Goal: Task Accomplishment & Management: Manage account settings

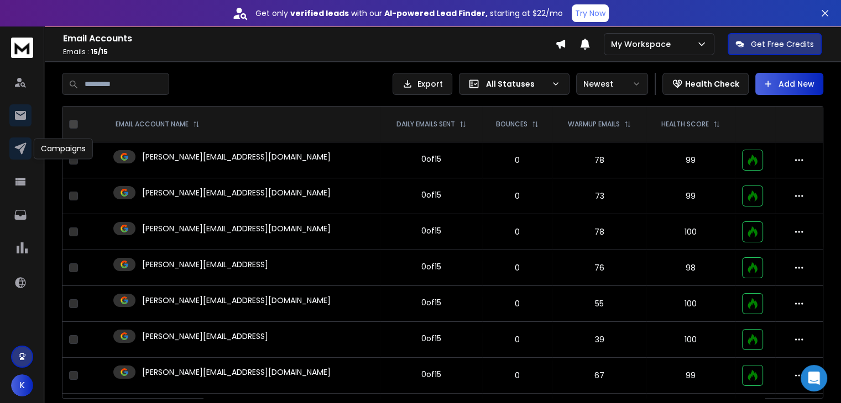
click at [22, 144] on icon at bounding box center [20, 148] width 13 height 13
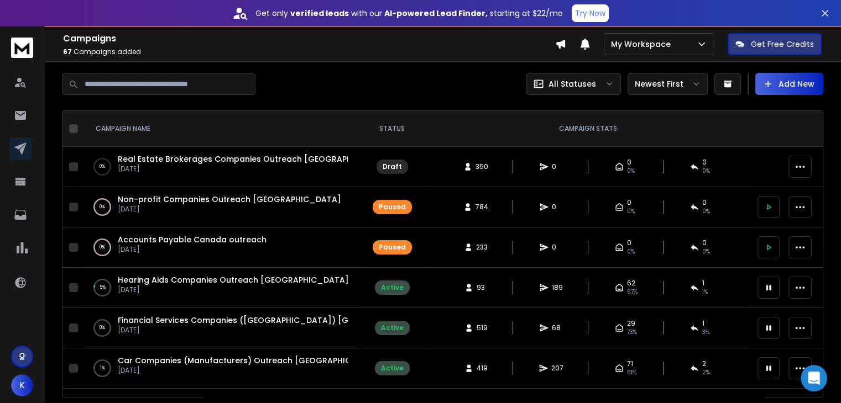
click at [343, 168] on div "0 % Real Estate Brokerages Companies Outreach Canada 4 days ago" at bounding box center [220, 167] width 254 height 27
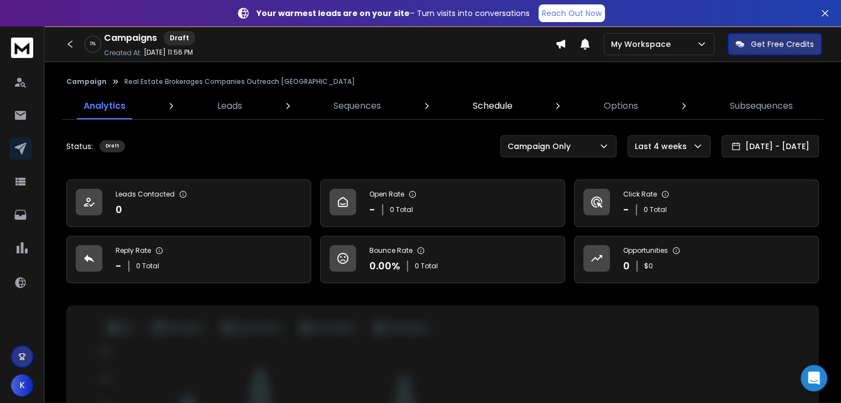
click at [507, 107] on p "Schedule" at bounding box center [493, 105] width 40 height 13
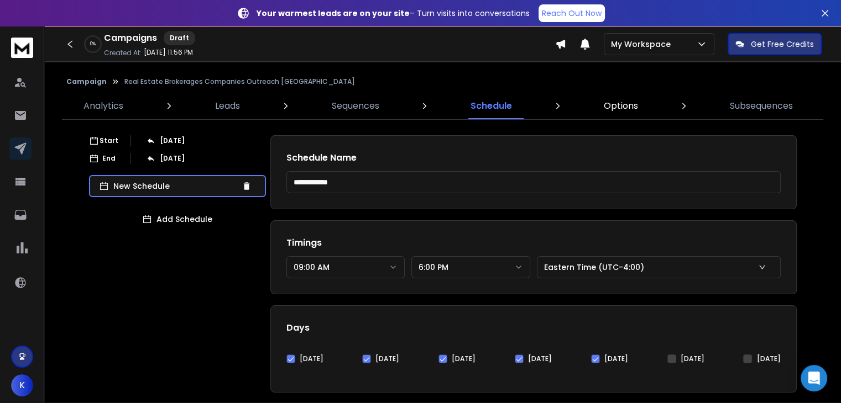
click at [612, 110] on p "Options" at bounding box center [620, 105] width 34 height 13
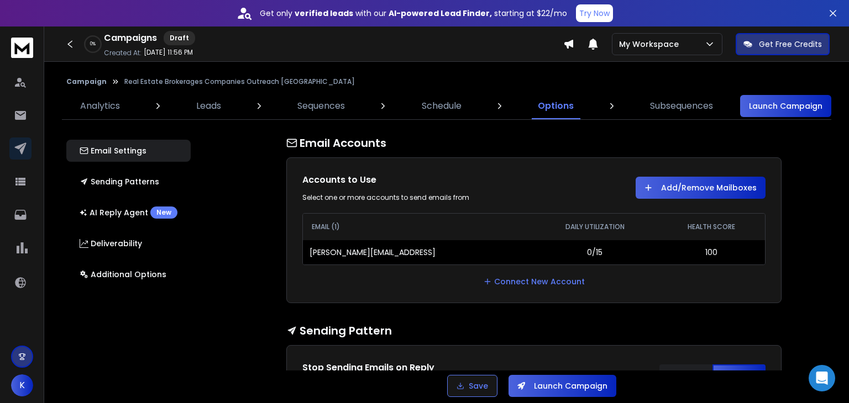
click at [573, 394] on button "Launch Campaign" at bounding box center [562, 386] width 108 height 22
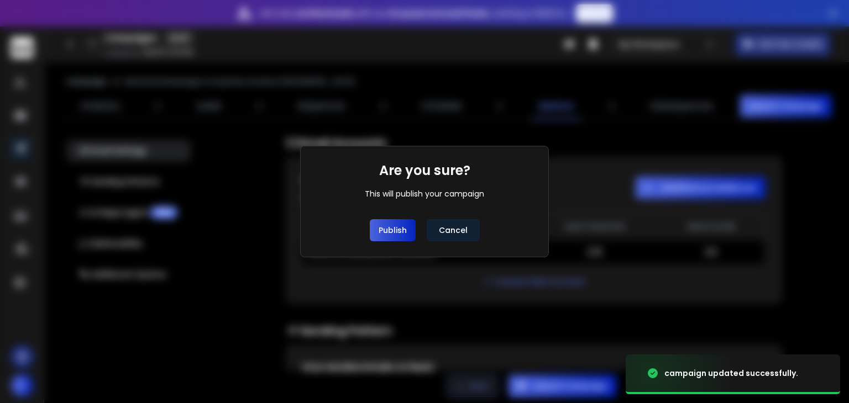
click at [393, 231] on button "Publish" at bounding box center [393, 230] width 46 height 22
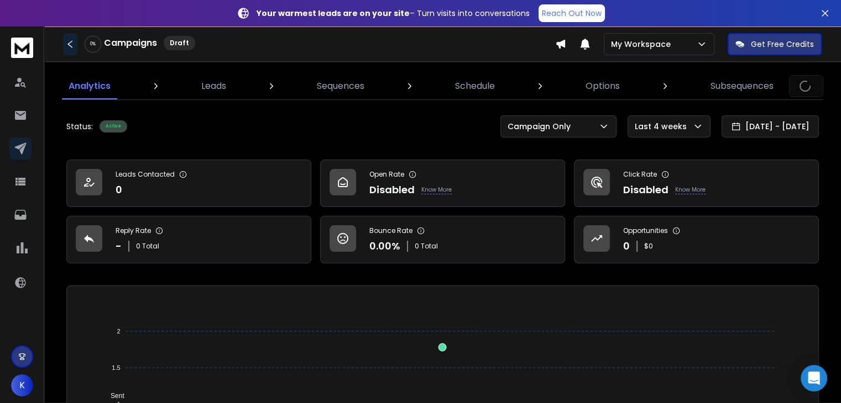
click at [71, 43] on icon at bounding box center [70, 44] width 10 height 10
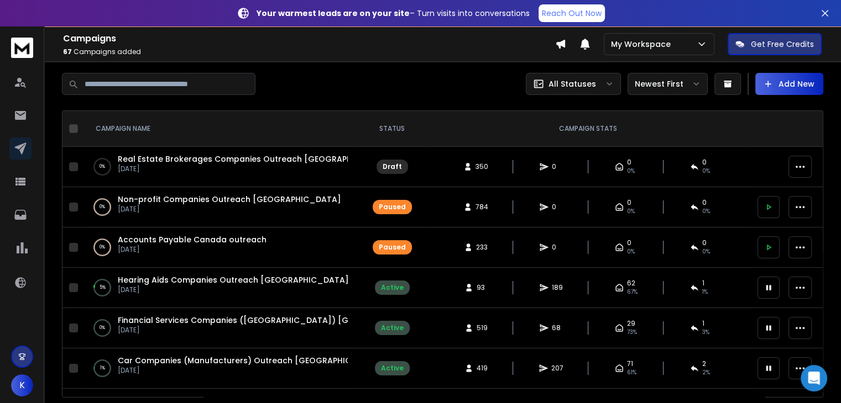
click at [760, 214] on button at bounding box center [768, 207] width 22 height 22
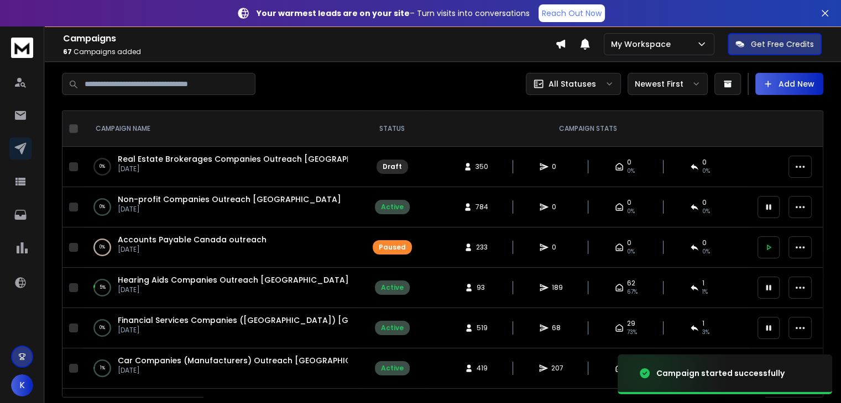
click at [765, 250] on icon at bounding box center [768, 248] width 10 height 10
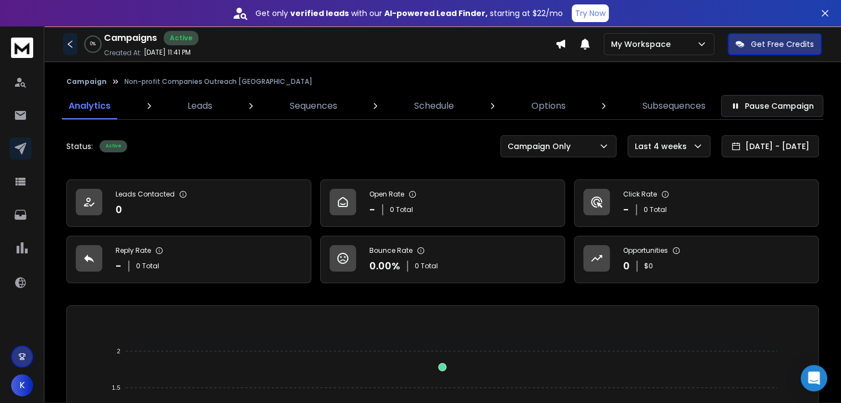
click at [75, 43] on button at bounding box center [70, 44] width 14 height 22
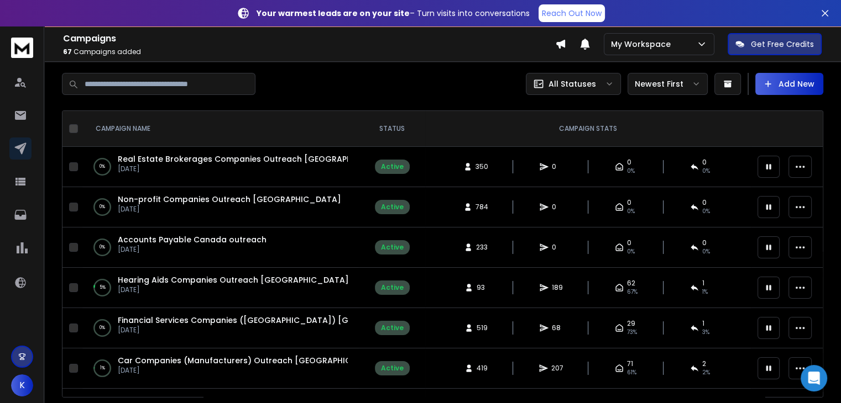
click at [240, 169] on p "[DATE]" at bounding box center [233, 169] width 230 height 9
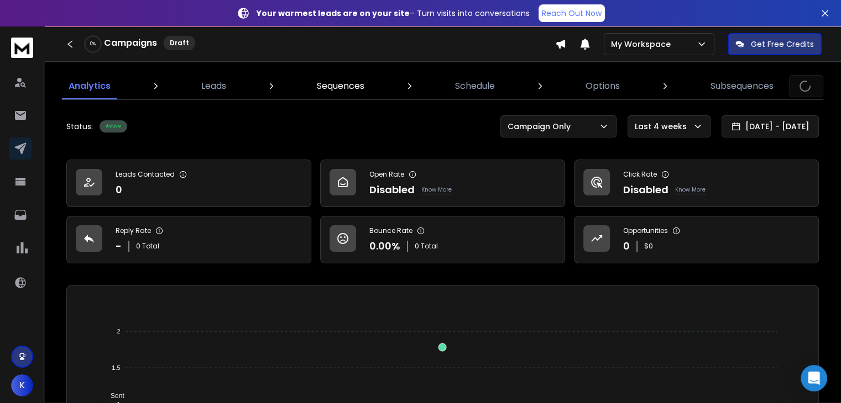
click at [353, 89] on p "Sequences" at bounding box center [341, 86] width 48 height 13
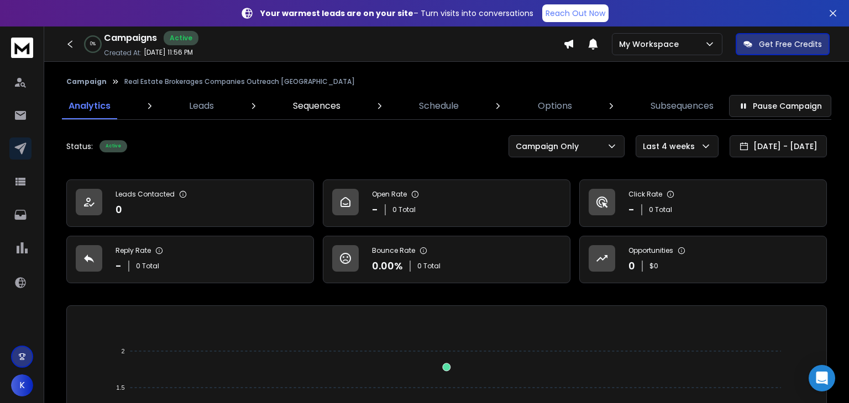
click at [329, 107] on p "Sequences" at bounding box center [317, 105] width 48 height 13
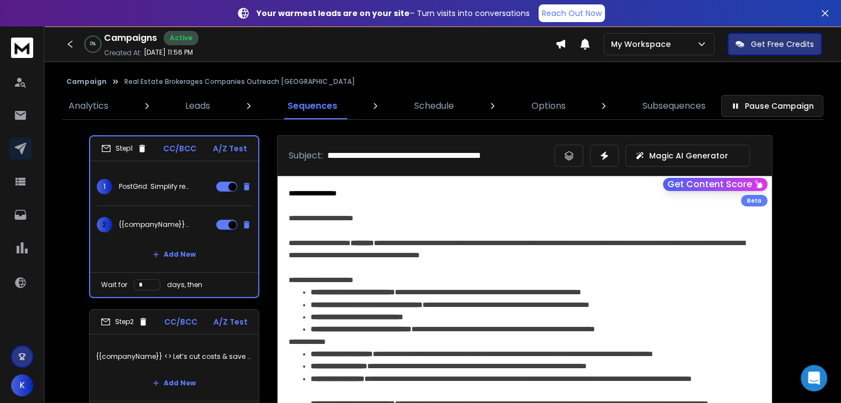
click at [186, 217] on div "2 {{companyName}} Streamline Your real estate Communication" at bounding box center [143, 224] width 93 height 15
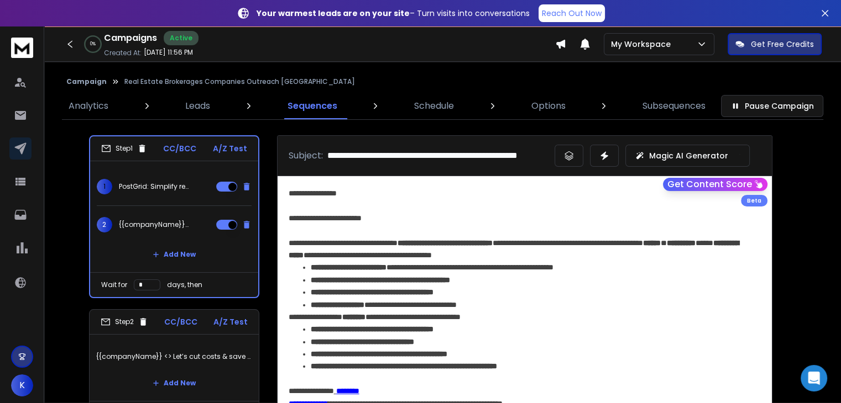
click at [196, 360] on p "{{companyName}} <> Let’s cut costs & save time." at bounding box center [174, 357] width 156 height 31
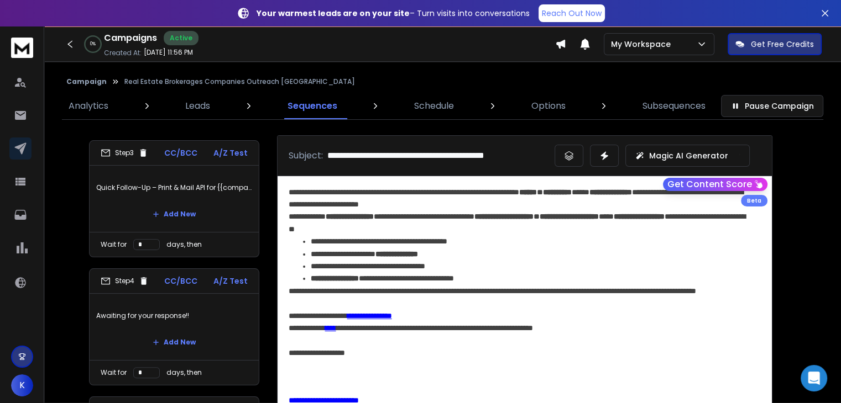
scroll to position [305, 0]
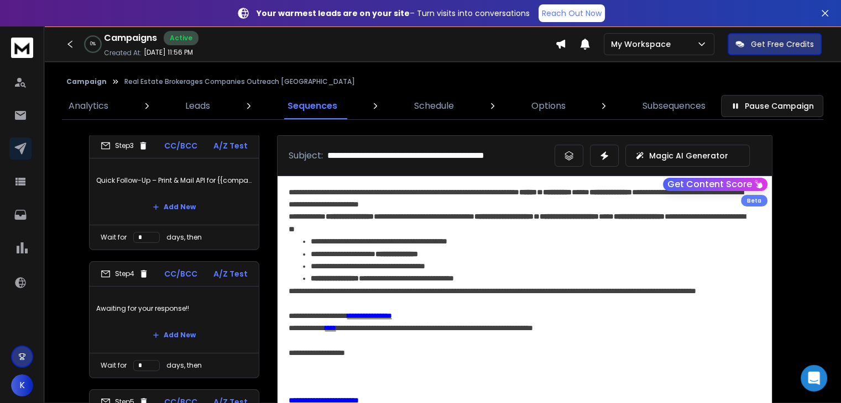
click at [207, 313] on p "Awaiting for your response!!" at bounding box center [174, 308] width 156 height 31
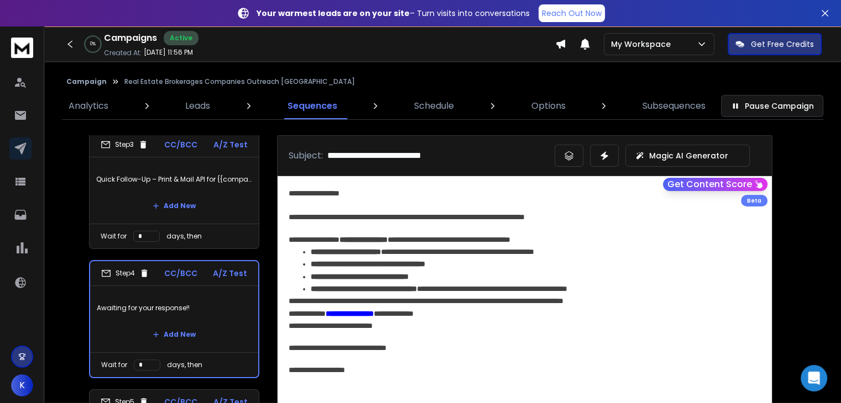
scroll to position [366, 0]
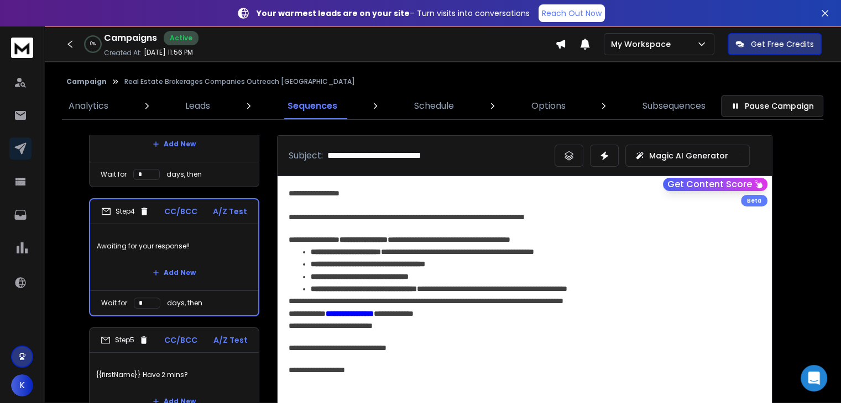
click at [209, 375] on p "{{firstName}} Have 2 mins?" at bounding box center [174, 375] width 156 height 31
type input "**********"
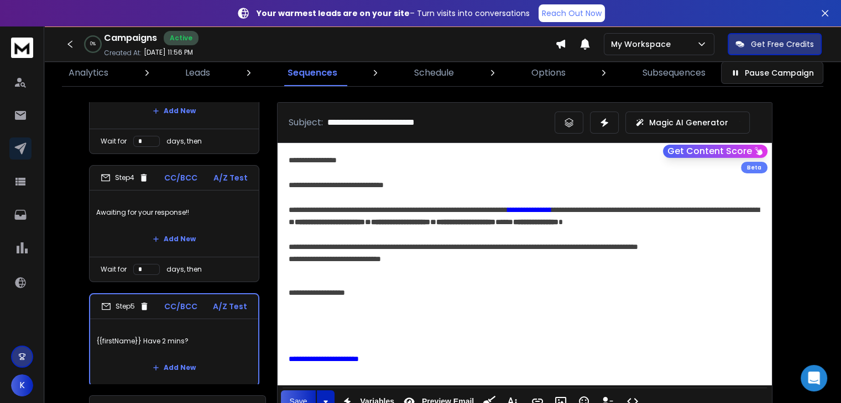
scroll to position [0, 0]
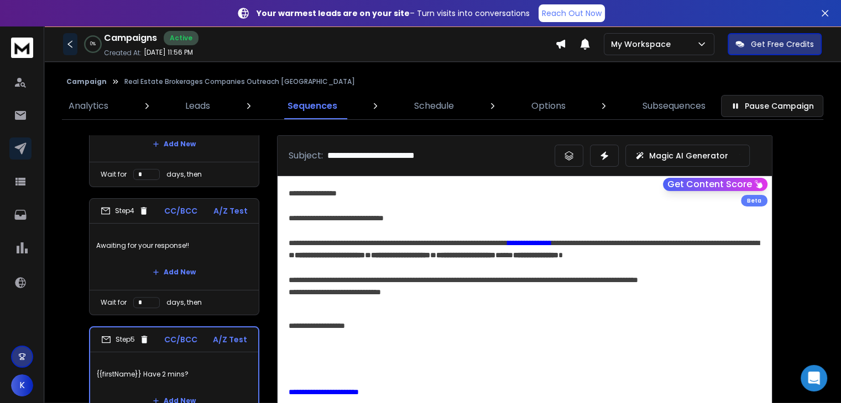
click at [76, 43] on button at bounding box center [70, 44] width 14 height 22
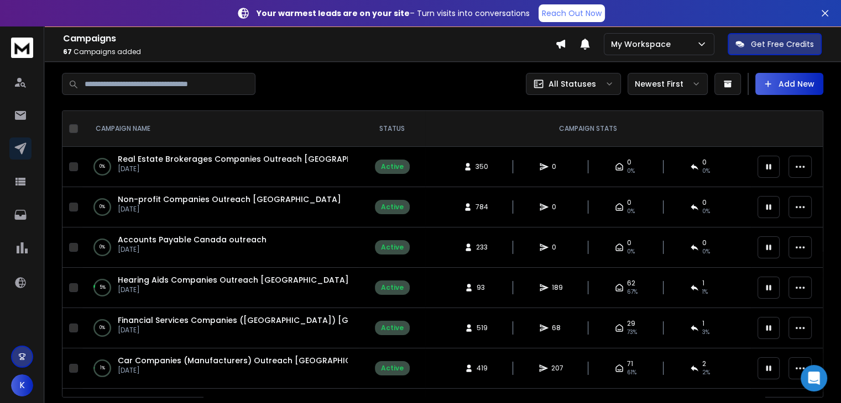
click at [259, 211] on p "[DATE]" at bounding box center [229, 209] width 223 height 9
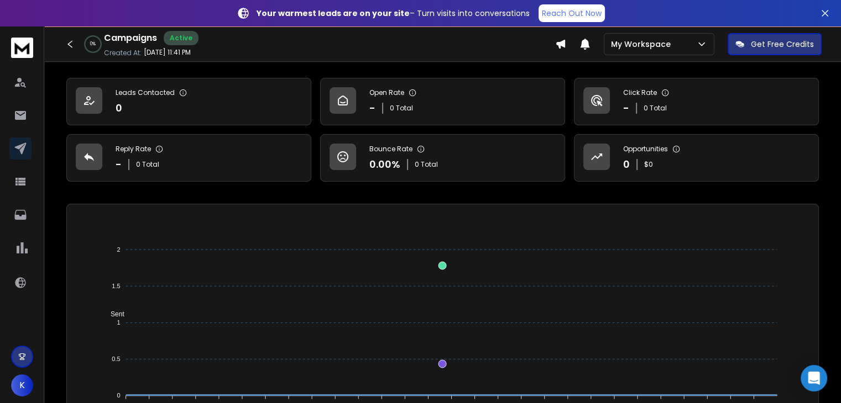
scroll to position [29, 0]
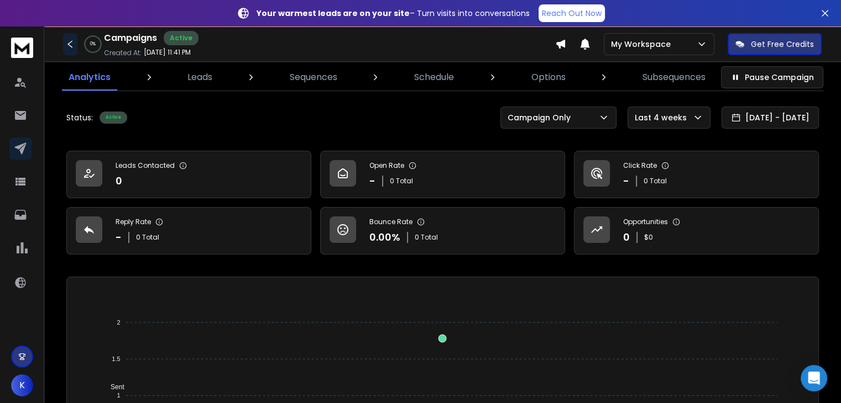
click at [69, 35] on button at bounding box center [70, 44] width 14 height 22
